Goal: Navigation & Orientation: Understand site structure

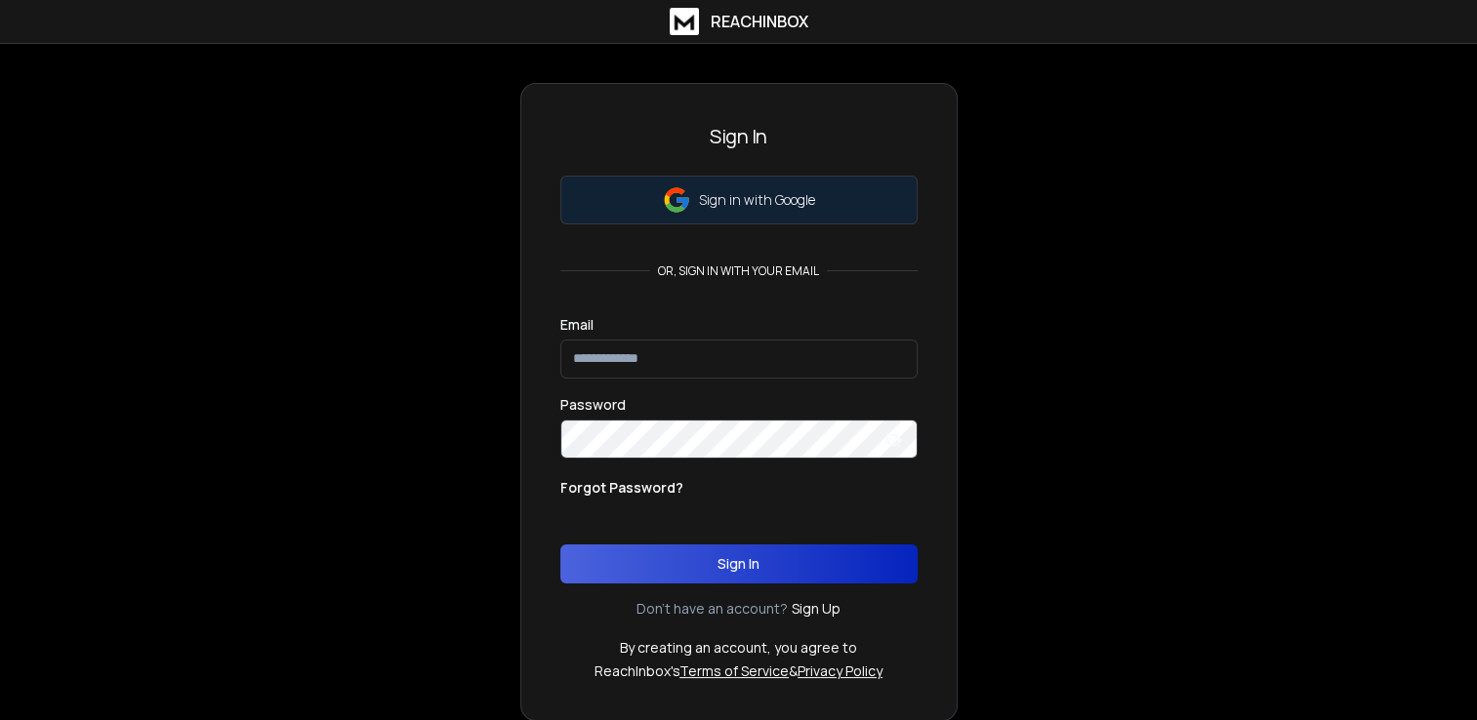
click at [790, 200] on p "Sign in with Google" at bounding box center [757, 200] width 116 height 20
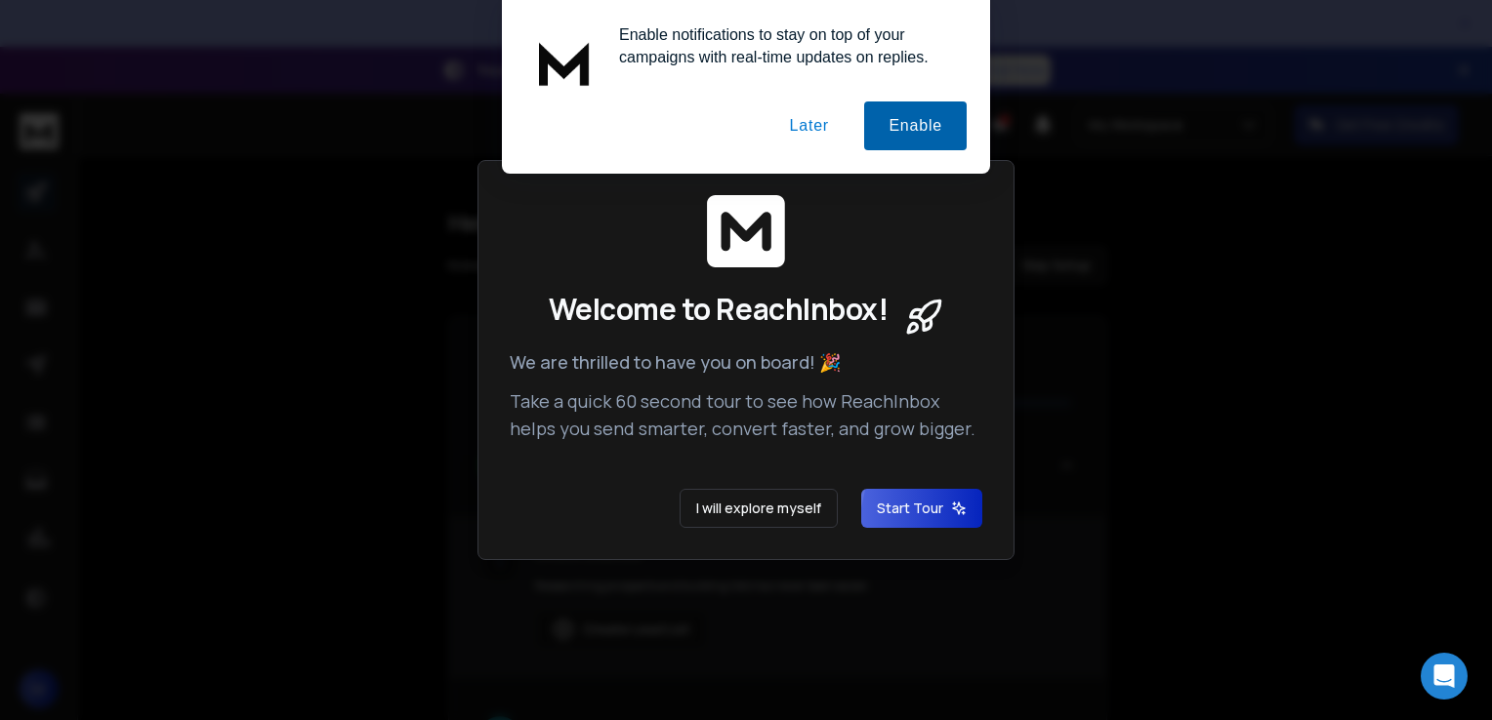
click at [902, 131] on button "Enable" at bounding box center [915, 126] width 103 height 49
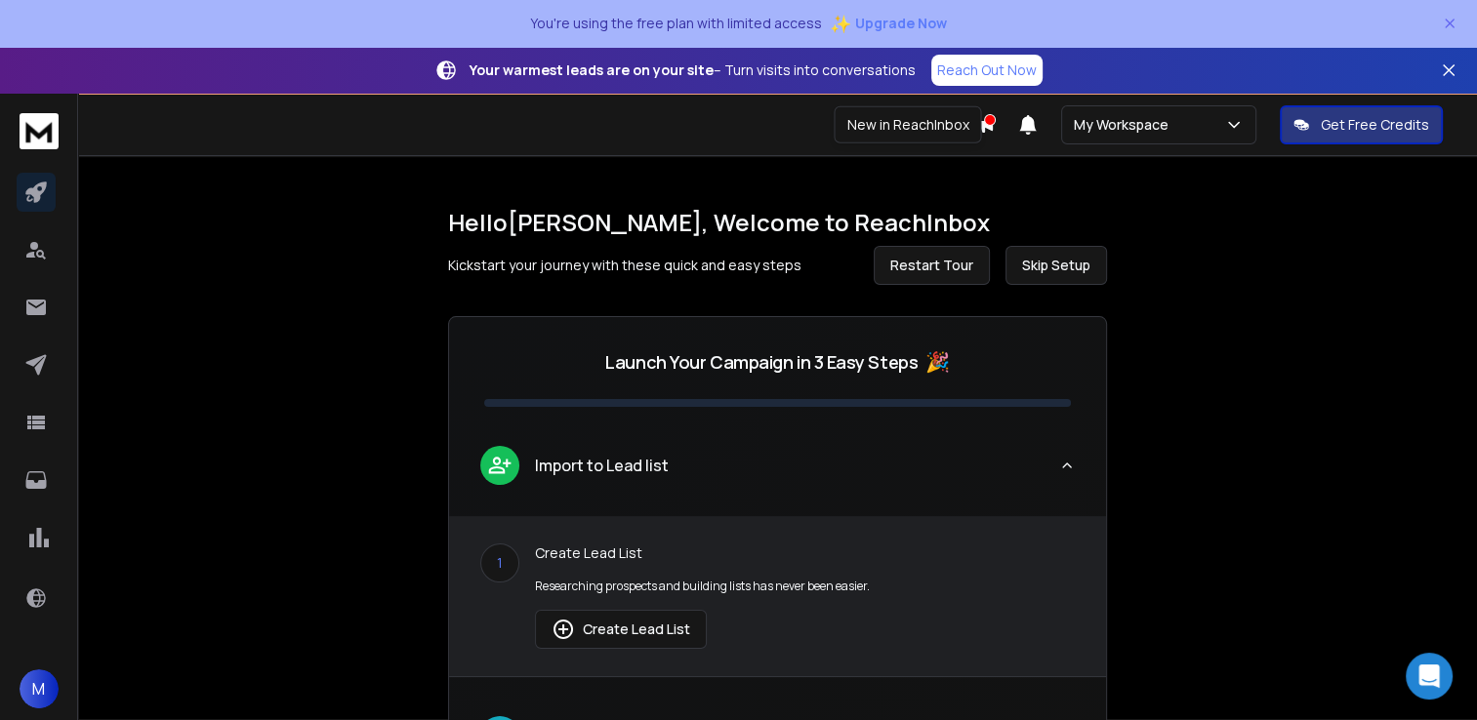
click at [990, 124] on icon at bounding box center [985, 125] width 16 height 16
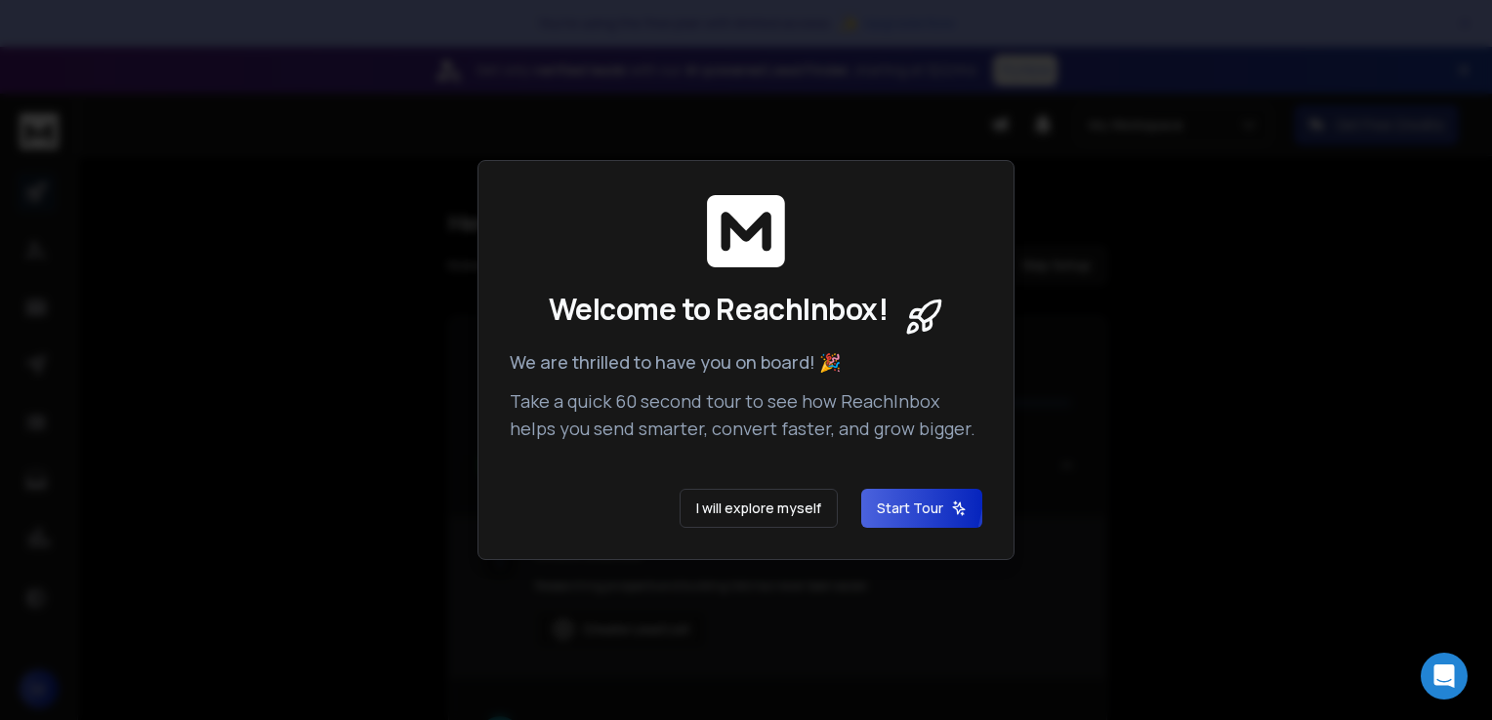
click at [921, 509] on span "Start Tour" at bounding box center [922, 509] width 90 height 20
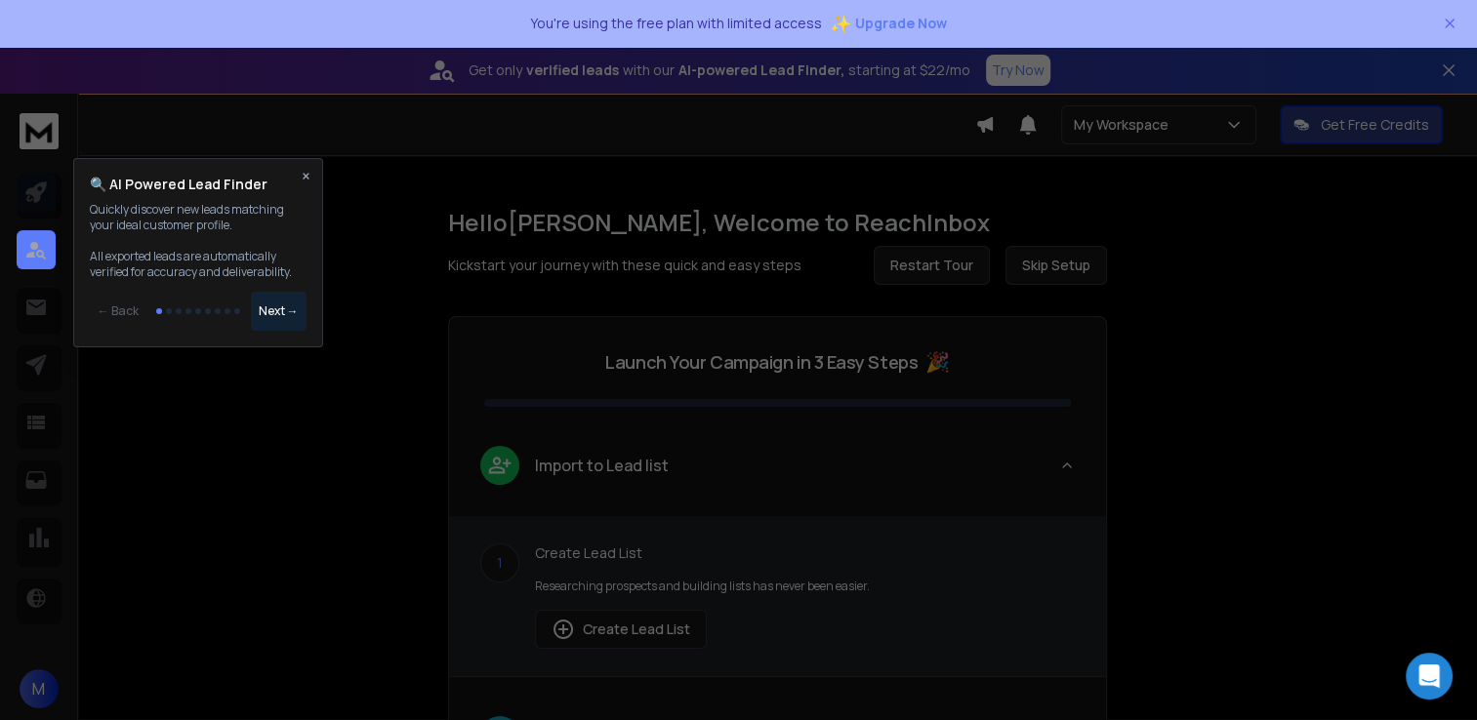
click at [284, 310] on button "Next →" at bounding box center [279, 311] width 56 height 39
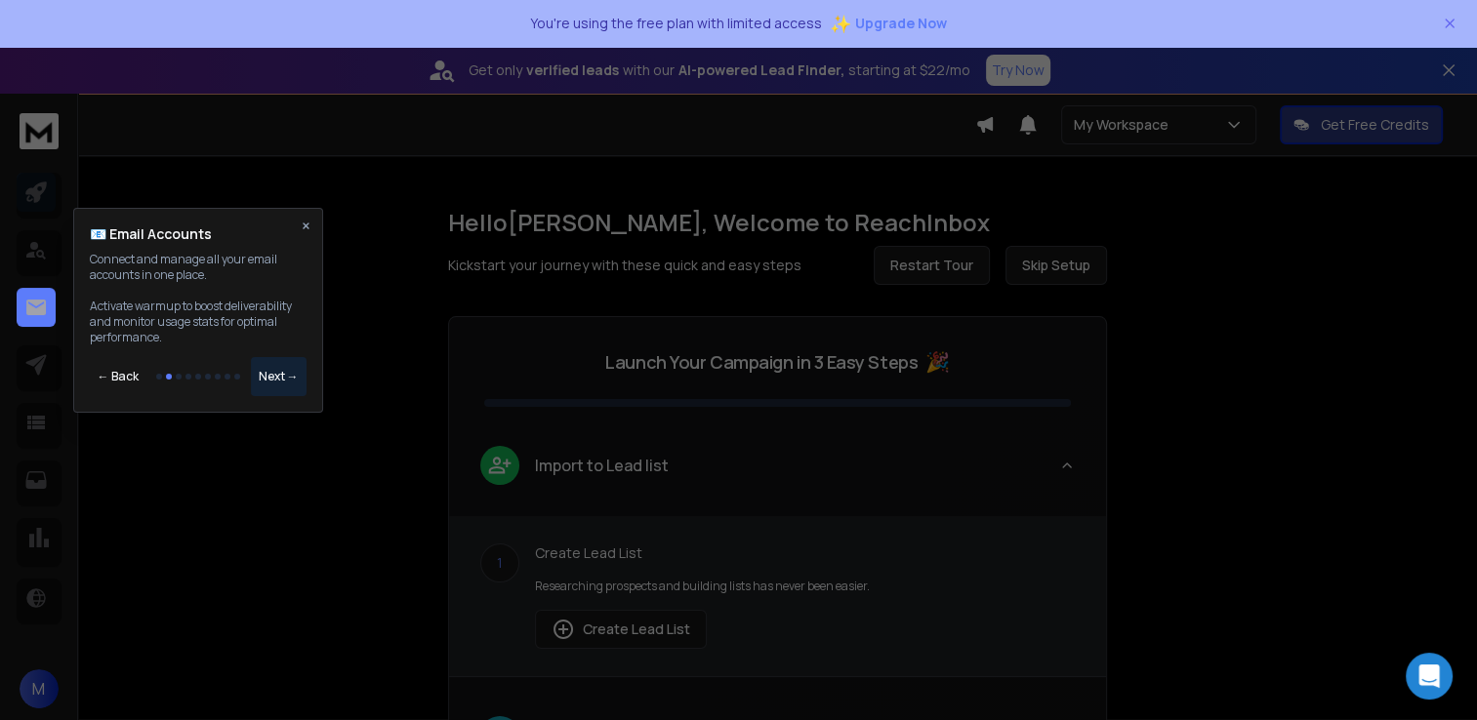
click at [281, 378] on button "Next →" at bounding box center [279, 376] width 56 height 39
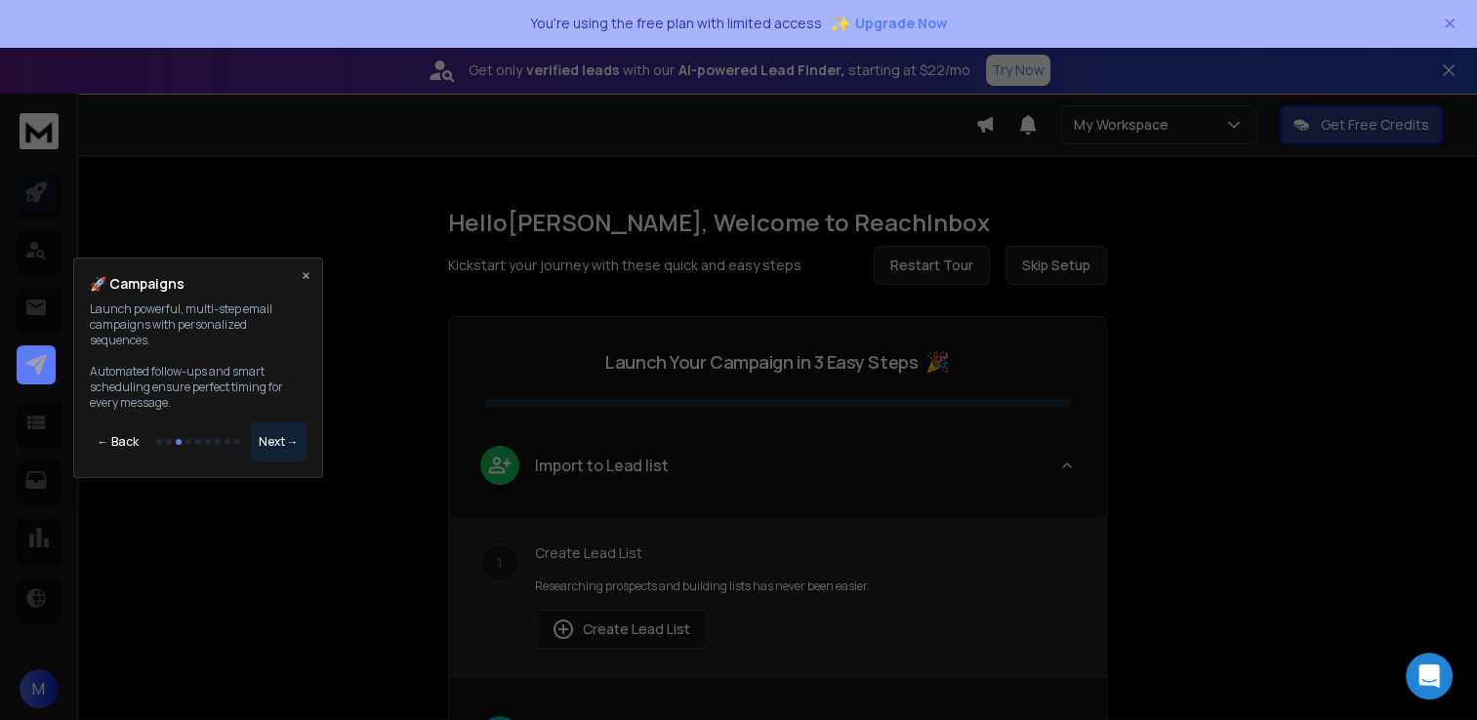
click at [282, 448] on button "Next →" at bounding box center [279, 442] width 56 height 39
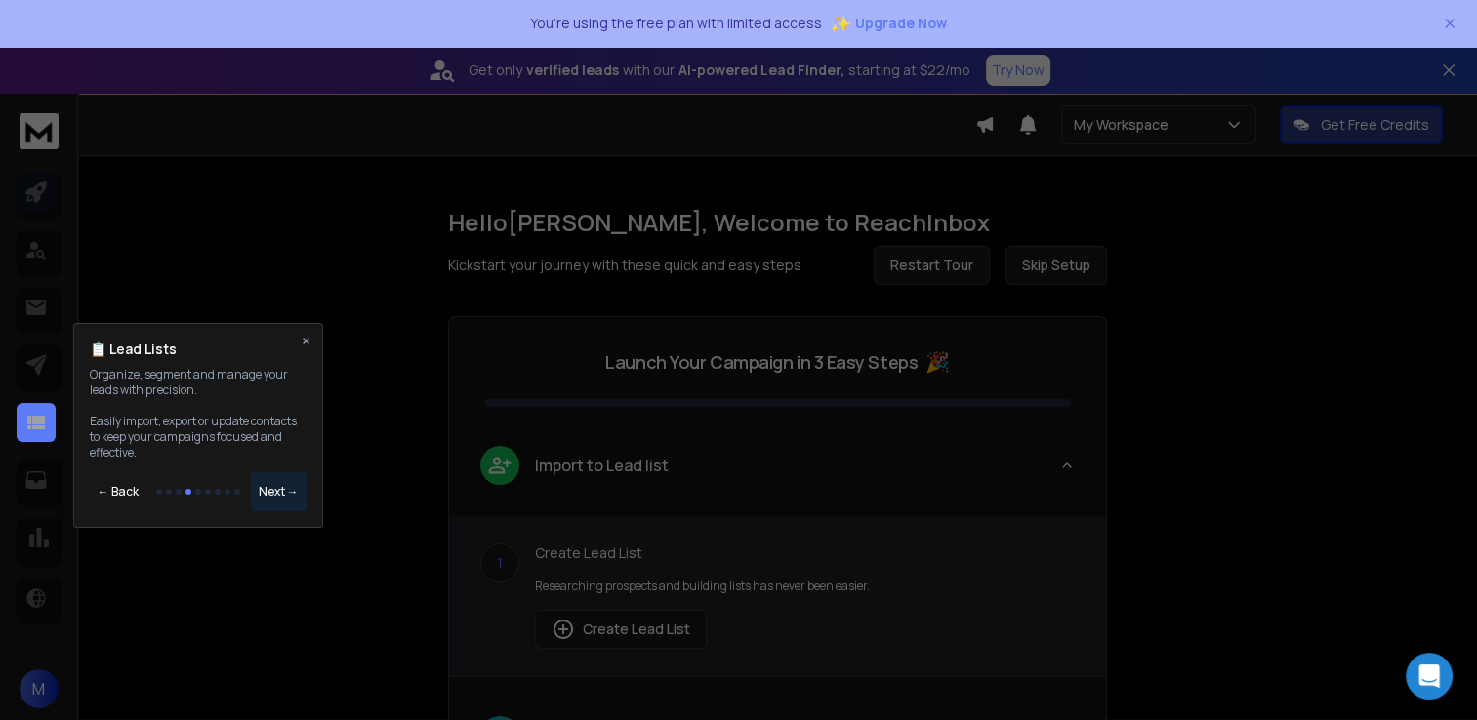
click at [297, 506] on button "Next →" at bounding box center [279, 492] width 56 height 39
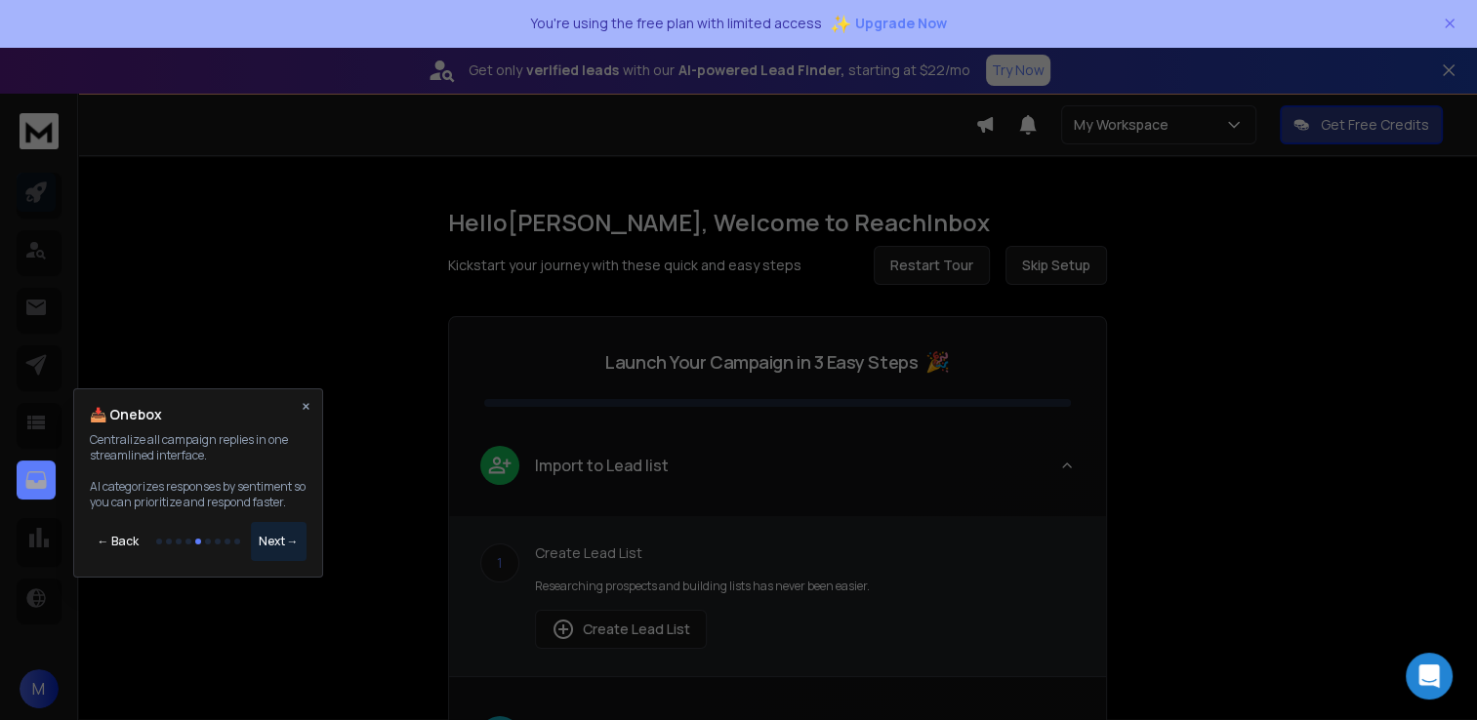
click at [294, 548] on button "Next →" at bounding box center [279, 541] width 56 height 39
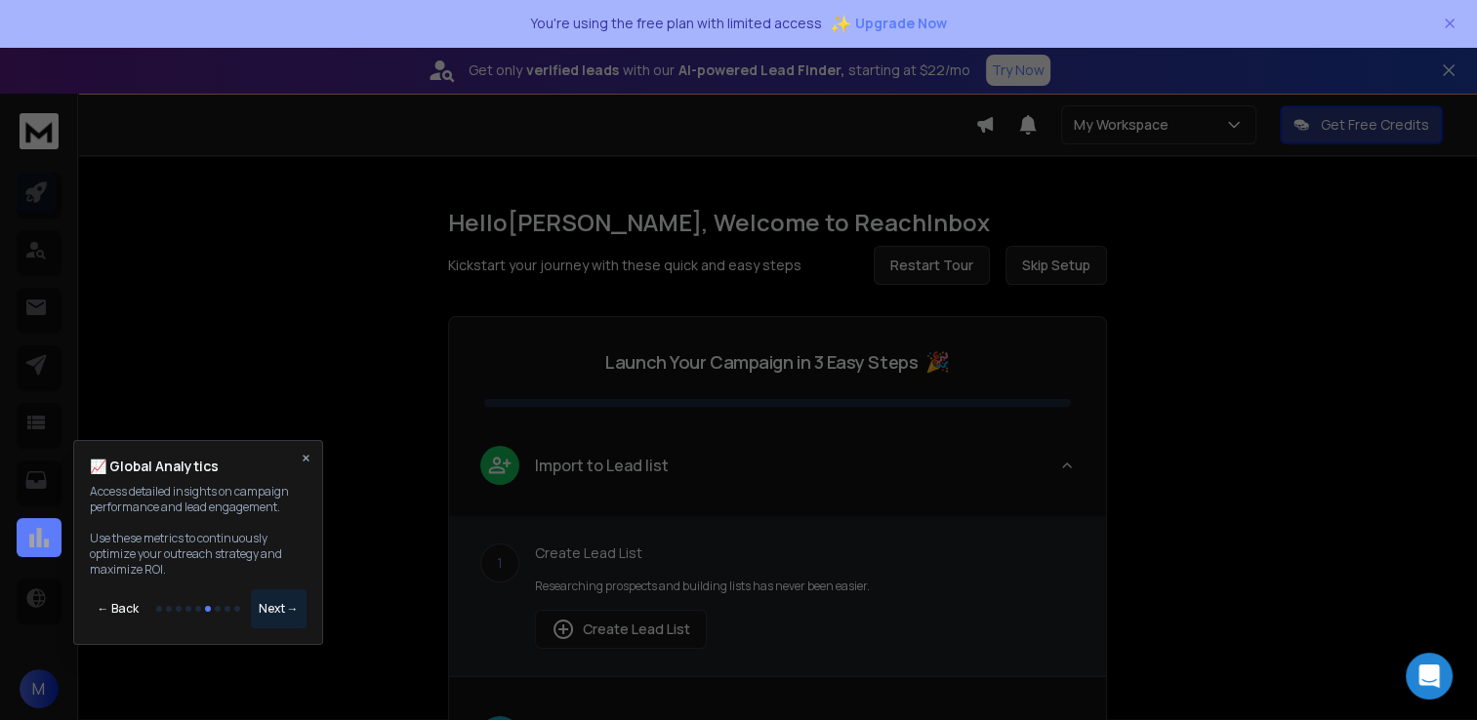
click at [293, 611] on button "Next →" at bounding box center [279, 609] width 56 height 39
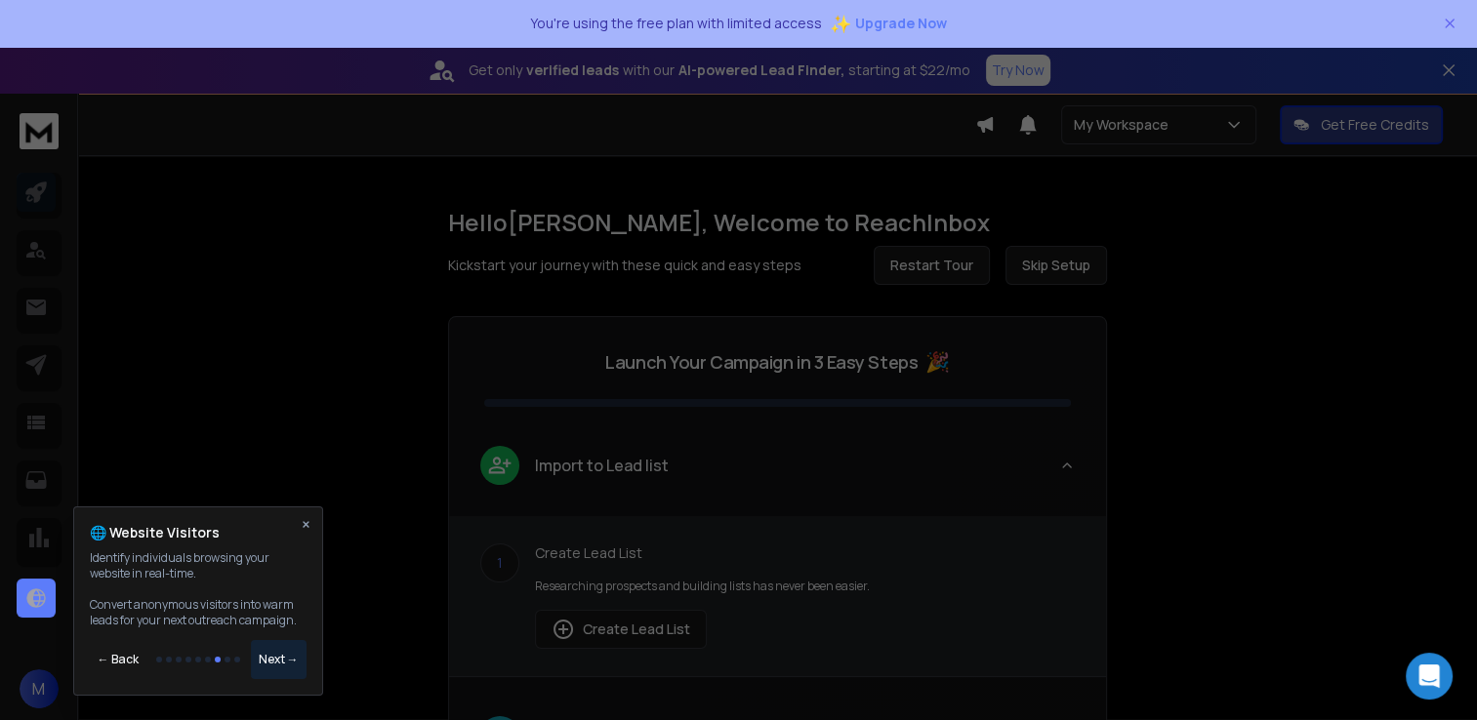
click at [285, 664] on button "Next →" at bounding box center [279, 659] width 56 height 39
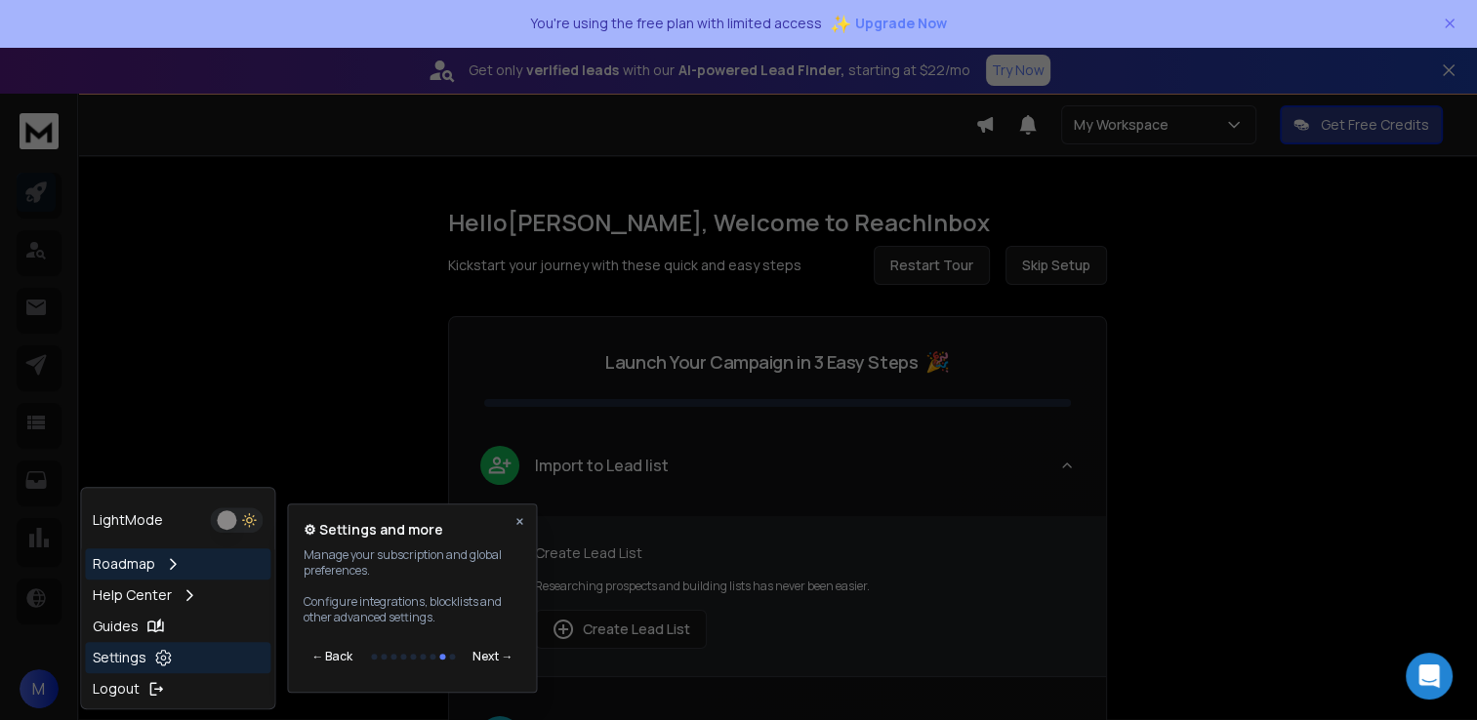
click at [144, 555] on p "Roadmap" at bounding box center [124, 565] width 62 height 20
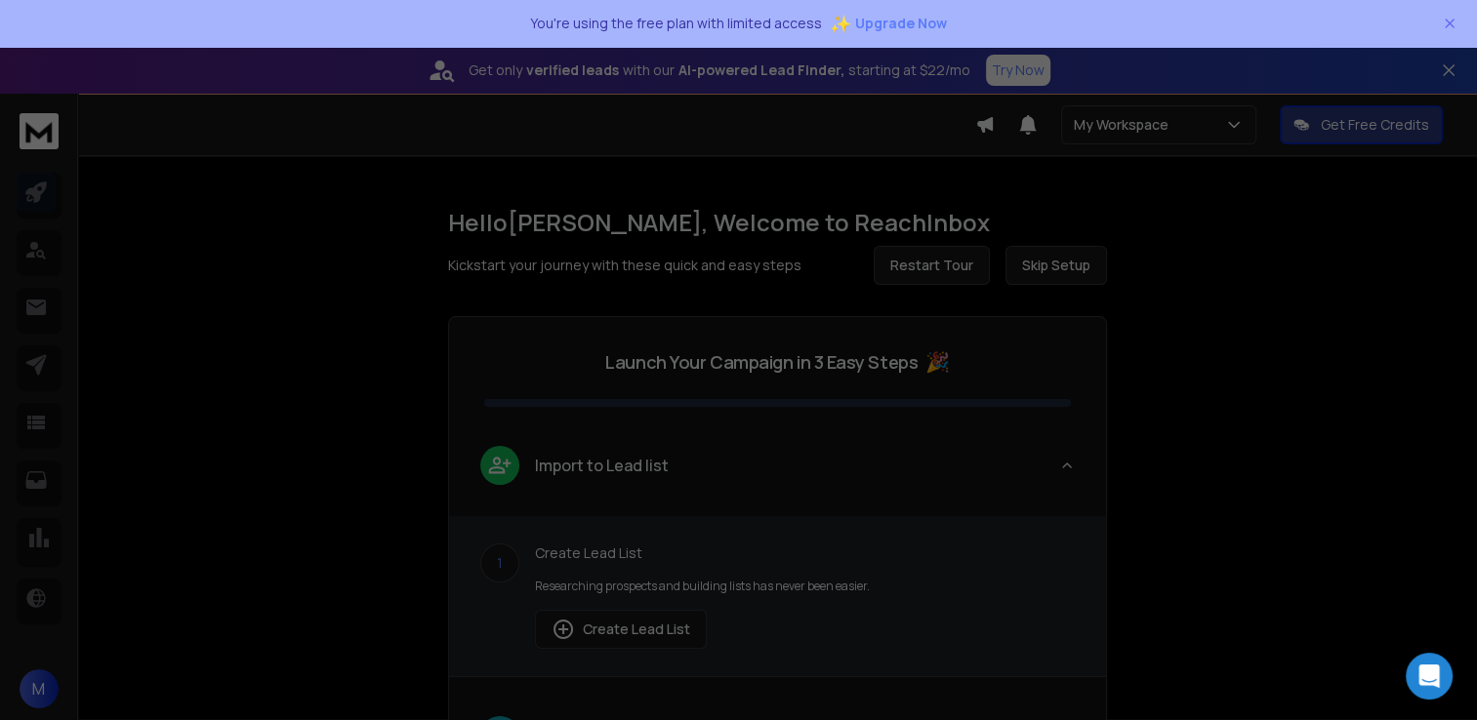
click at [664, 150] on div "My Workspace Get Free Credits" at bounding box center [738, 125] width 1477 height 62
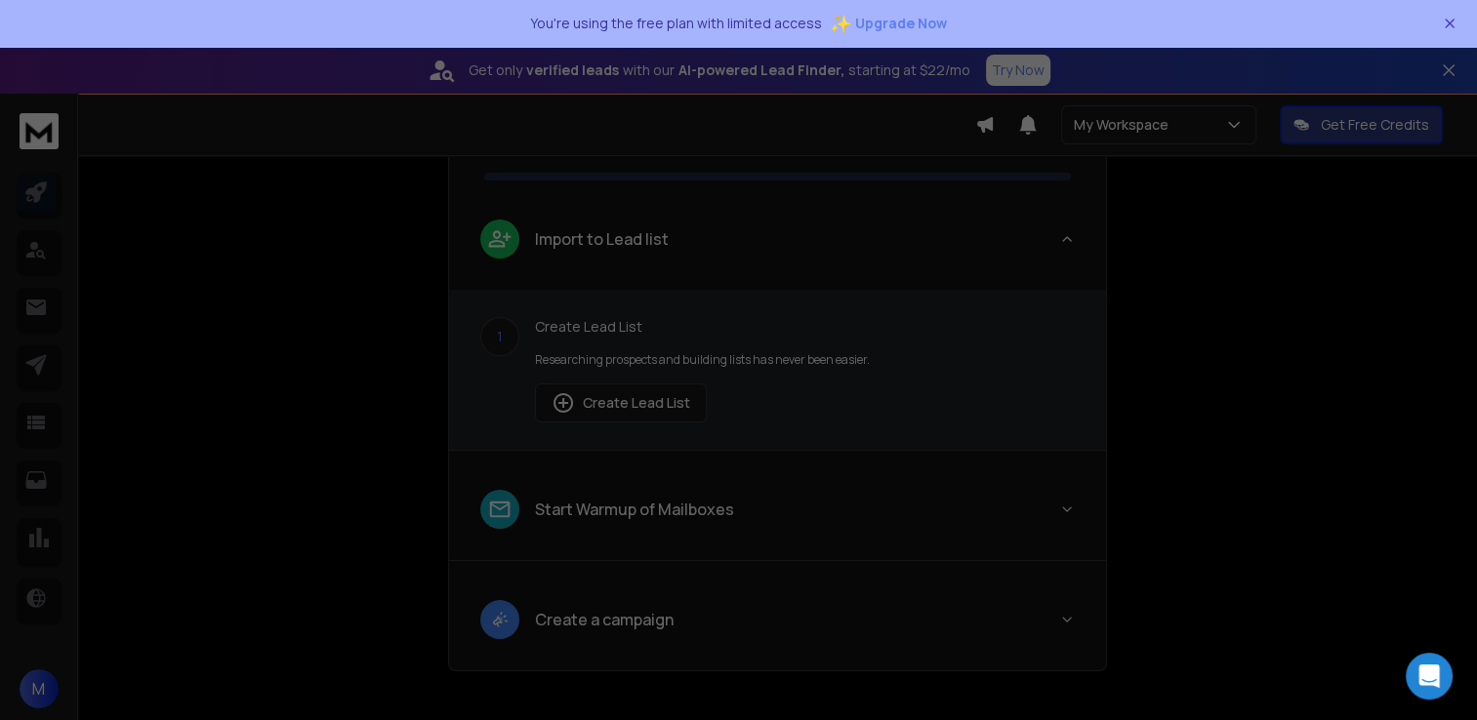
click at [1445, 16] on icon "Close notification" at bounding box center [1450, 24] width 16 height 16
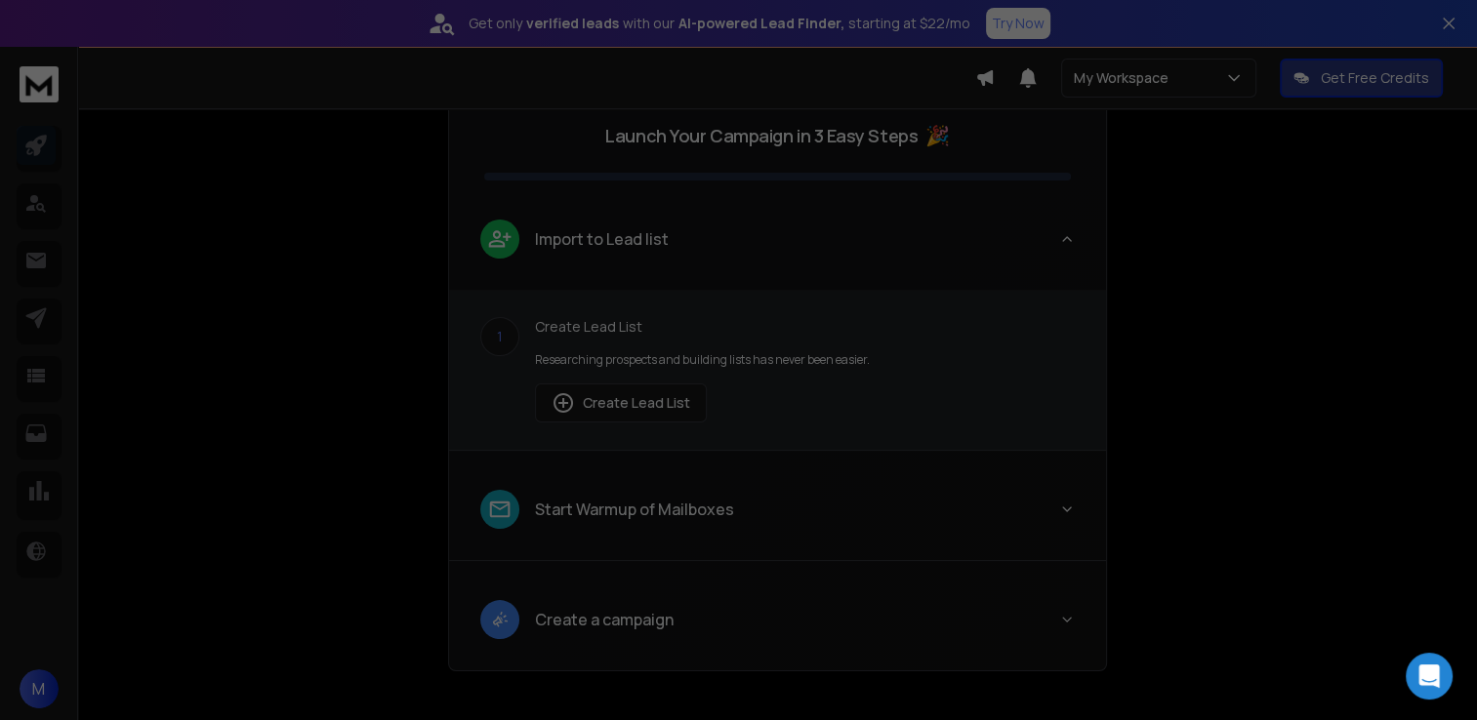
scroll to position [0, 0]
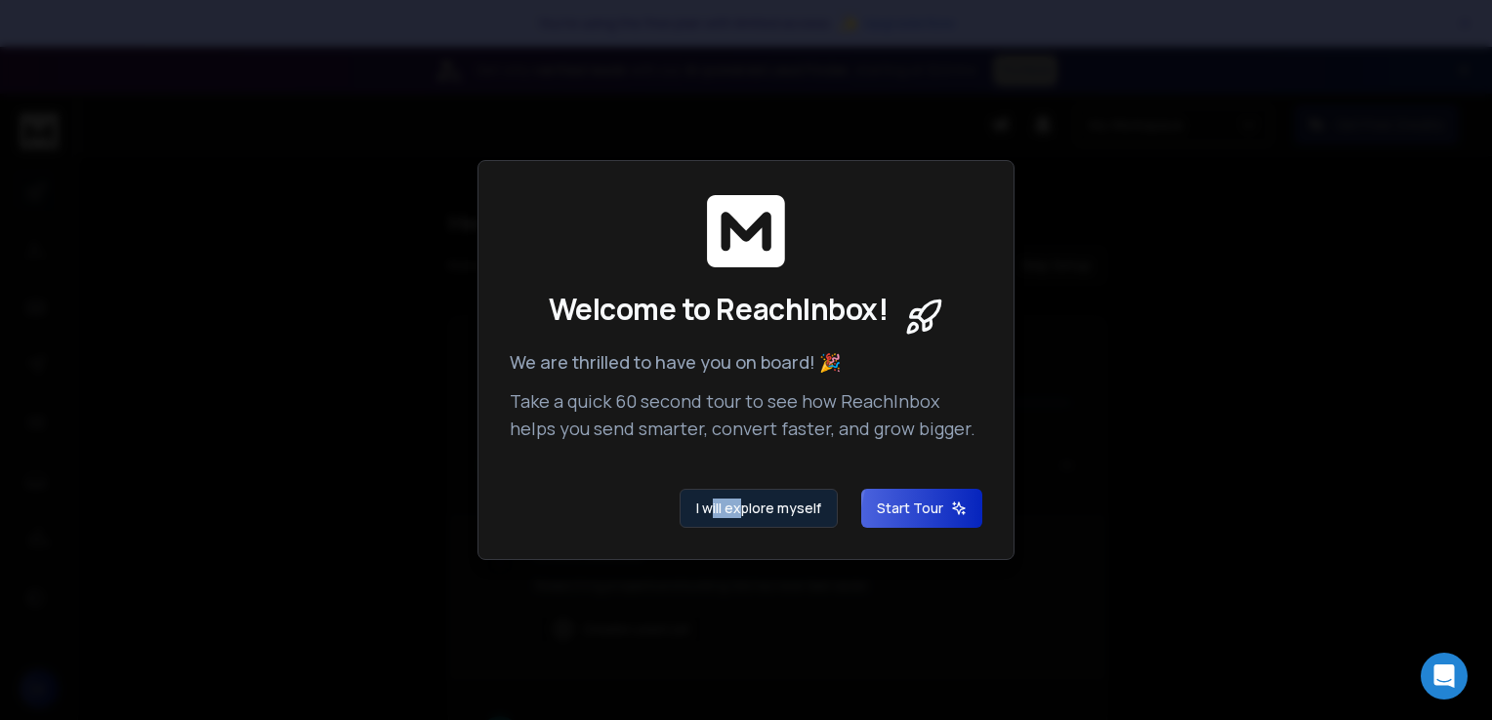
drag, startPoint x: 745, startPoint y: 529, endPoint x: 715, endPoint y: 503, distance: 40.1
click at [715, 503] on div "Dialog Title Welcome to ReachInbox! We are thrilled to have you on board! 🎉 Tak…" at bounding box center [745, 360] width 537 height 400
click at [715, 503] on button "I will explore myself" at bounding box center [758, 508] width 158 height 39
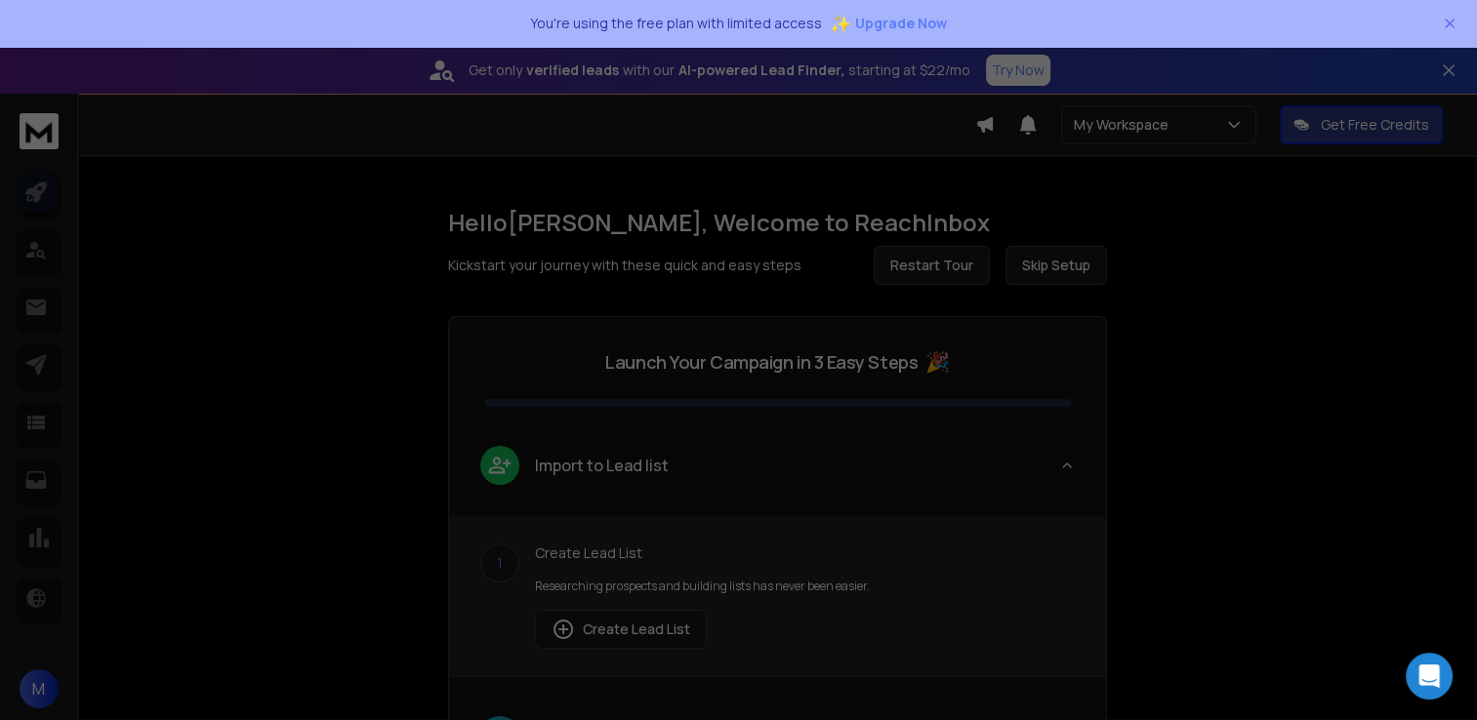
click at [51, 142] on img at bounding box center [39, 131] width 39 height 36
click at [1420, 676] on icon "Open Intercom Messenger" at bounding box center [1429, 676] width 25 height 25
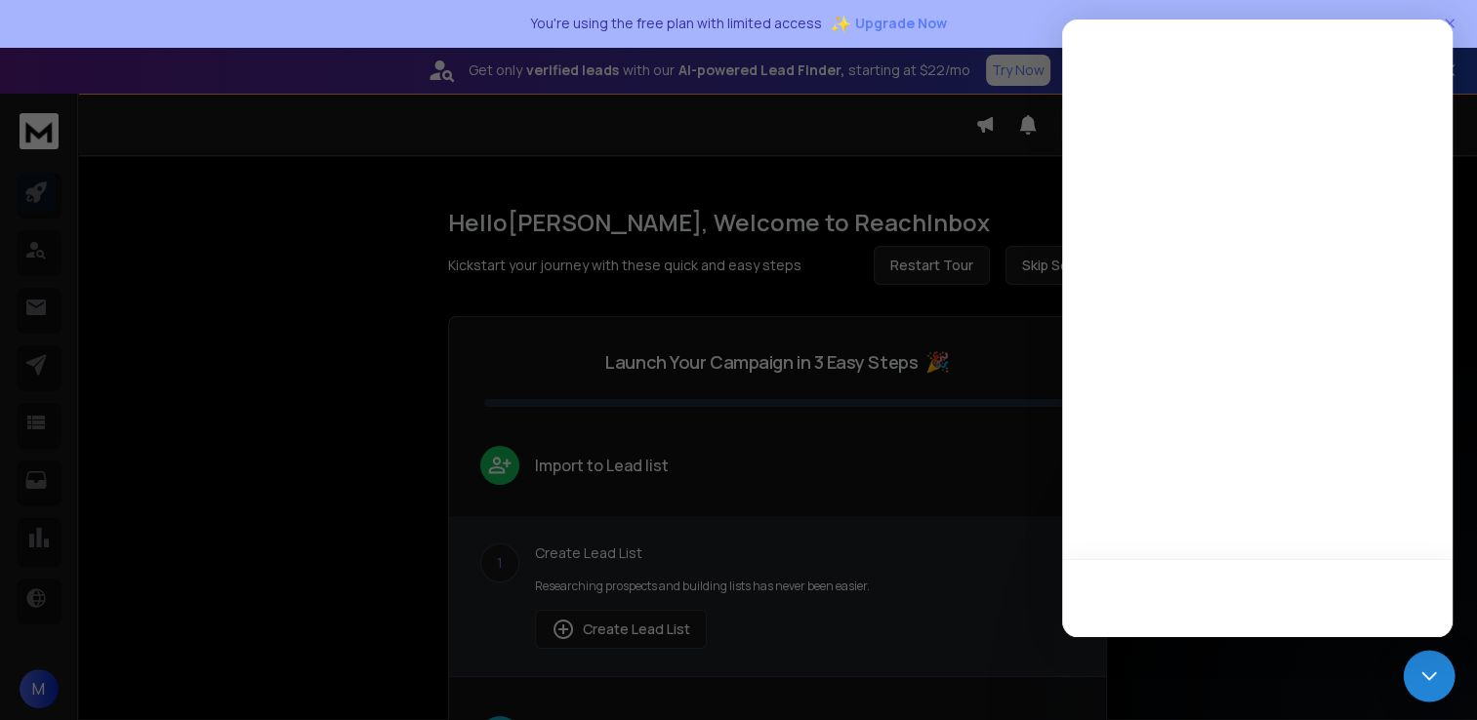
click at [1418, 689] on div "Open Intercom Messenger" at bounding box center [1430, 677] width 52 height 52
